Goal: Information Seeking & Learning: Find contact information

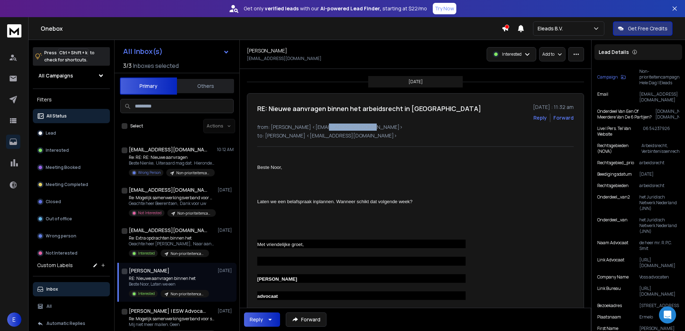
scroll to position [47, 0]
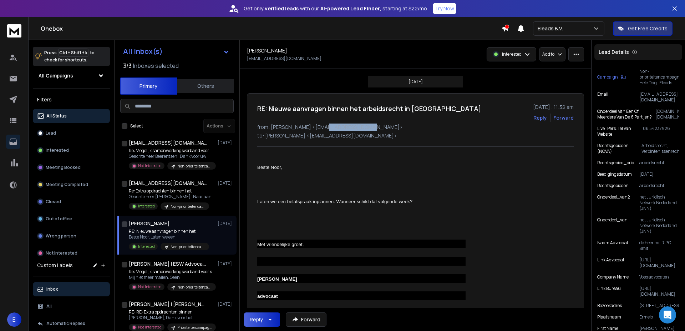
click at [149, 106] on input at bounding box center [176, 106] width 113 height 14
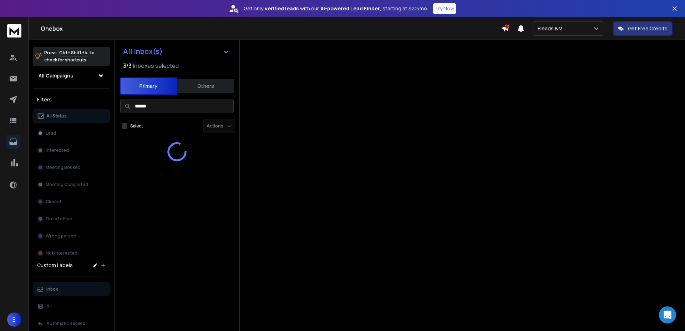
scroll to position [0, 0]
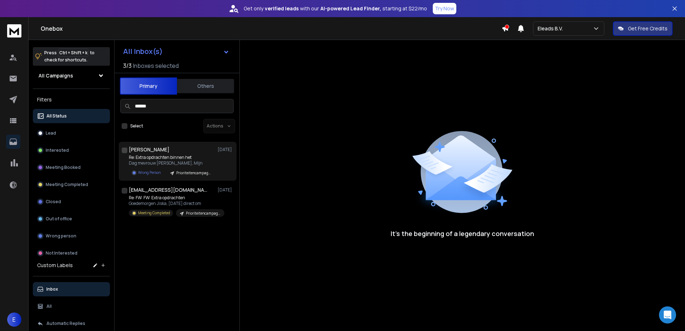
type input "******"
click at [172, 153] on div "[PERSON_NAME] [DATE] Re: Extra opdrachten binnen het Dag mevrouw [PERSON_NAME],…" at bounding box center [181, 161] width 105 height 30
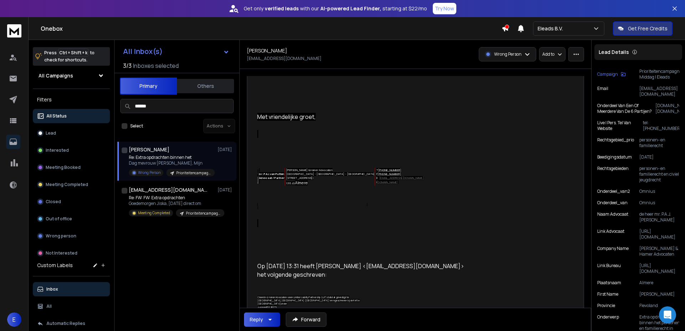
scroll to position [188, 0]
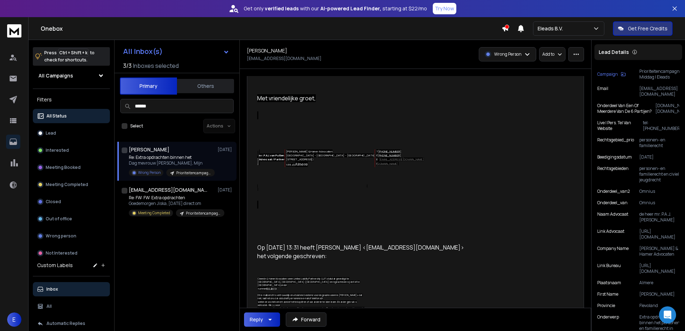
click at [77, 290] on button "Inbox" at bounding box center [71, 289] width 77 height 14
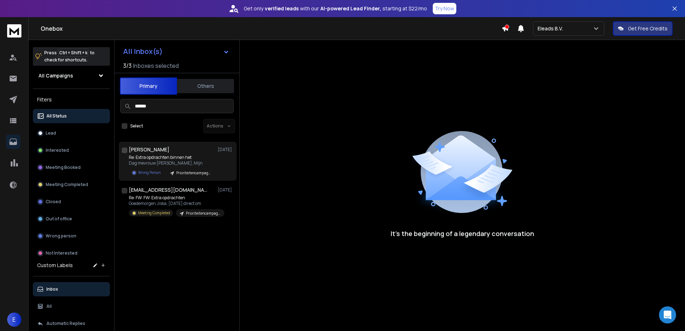
click at [152, 167] on div "Re: Extra opdrachten binnen het Dag mevrouw [PERSON_NAME], Mijn Wrong Person Pr…" at bounding box center [172, 165] width 86 height 22
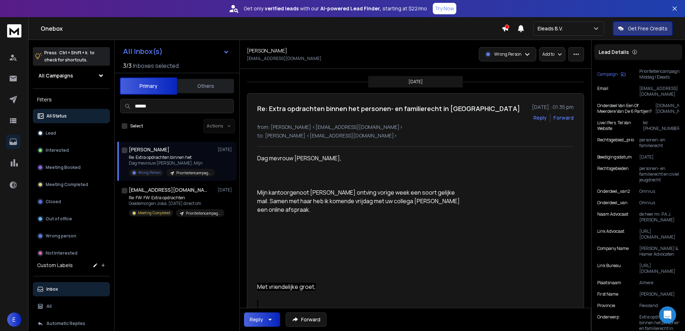
click at [65, 112] on div "All Status" at bounding box center [52, 115] width 30 height 7
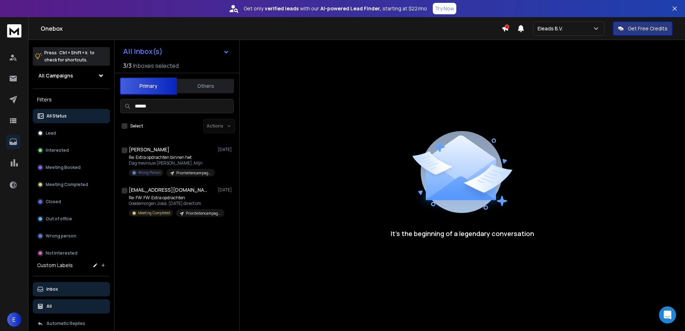
click at [55, 309] on button "All" at bounding box center [71, 306] width 77 height 14
click at [57, 287] on p "Inbox" at bounding box center [52, 289] width 12 height 6
drag, startPoint x: 157, startPoint y: 105, endPoint x: 113, endPoint y: 107, distance: 43.9
click at [120, 107] on input "******" at bounding box center [176, 106] width 113 height 14
click at [54, 290] on p "Inbox" at bounding box center [52, 289] width 12 height 6
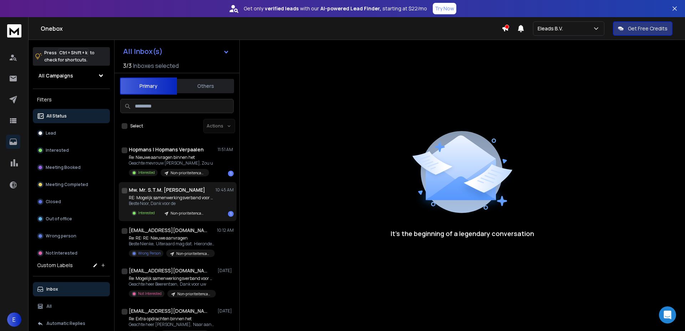
click at [186, 204] on p "Beste Noor, Dank voor de" at bounding box center [172, 204] width 86 height 6
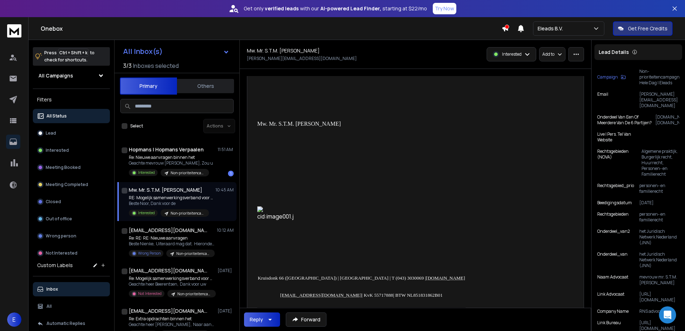
scroll to position [283, 0]
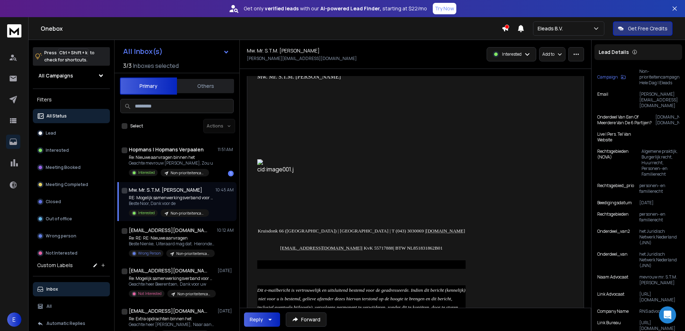
click at [176, 202] on p "Beste Noor, Dank voor de" at bounding box center [172, 204] width 86 height 6
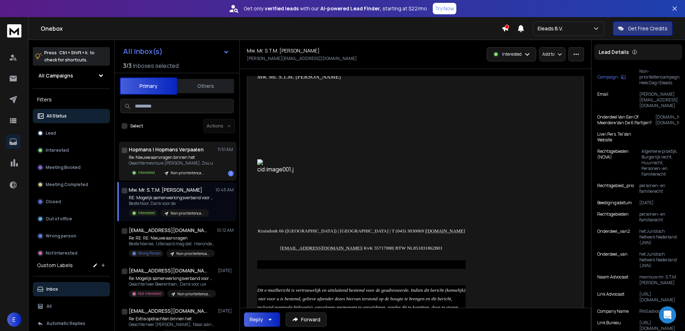
click at [184, 155] on p "Re: Nieuwe aanvragen binnen het" at bounding box center [171, 157] width 84 height 6
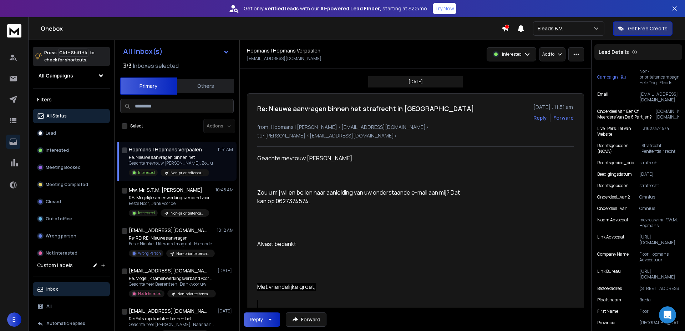
click at [189, 154] on div "Hopmans | [PERSON_NAME] 11:51 AM Re: Nieuwe aanvragen binnen het Geachte mevrou…" at bounding box center [181, 161] width 105 height 30
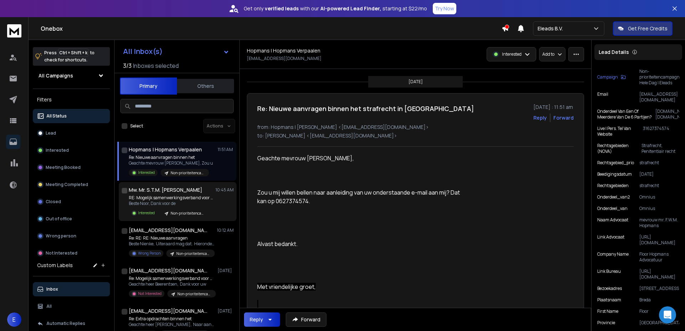
click at [178, 203] on p "Beste Noor, Dank voor de" at bounding box center [172, 204] width 86 height 6
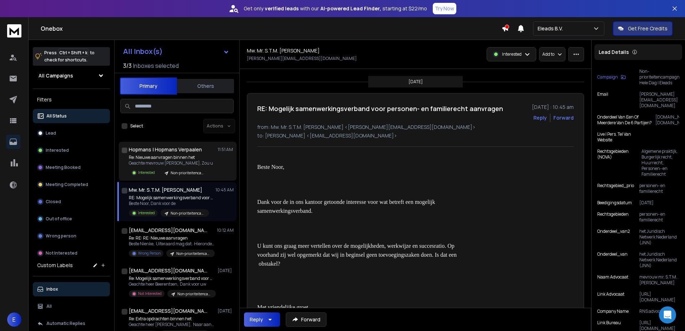
click at [184, 159] on p "Re: Nieuwe aanvragen binnen het" at bounding box center [171, 157] width 84 height 6
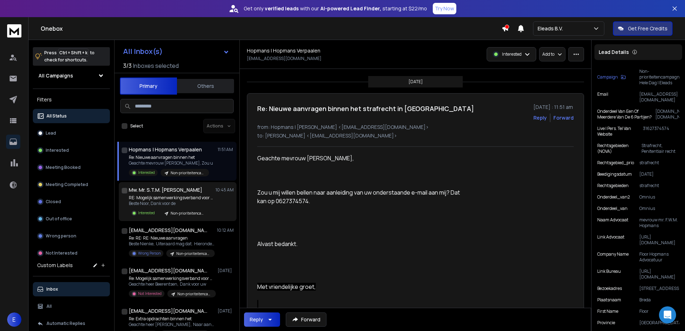
click at [158, 201] on p "Beste Noor, Dank voor de" at bounding box center [172, 204] width 86 height 6
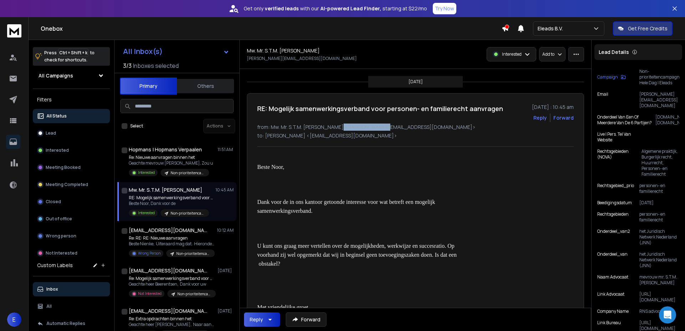
drag, startPoint x: 336, startPoint y: 130, endPoint x: 376, endPoint y: 130, distance: 40.0
click at [376, 130] on p "from: Mw. Mr. S.T.M. [PERSON_NAME] <[PERSON_NAME][EMAIL_ADDRESS][DOMAIN_NAME]>" at bounding box center [415, 126] width 316 height 7
copy p "[DOMAIN_NAME]"
